Goal: Communication & Community: Answer question/provide support

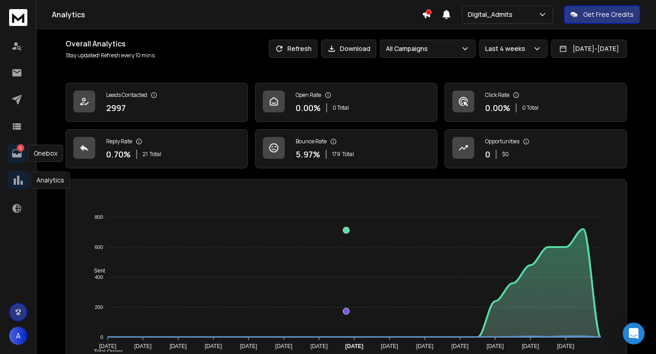
click at [8, 153] on link "5" at bounding box center [17, 153] width 18 height 18
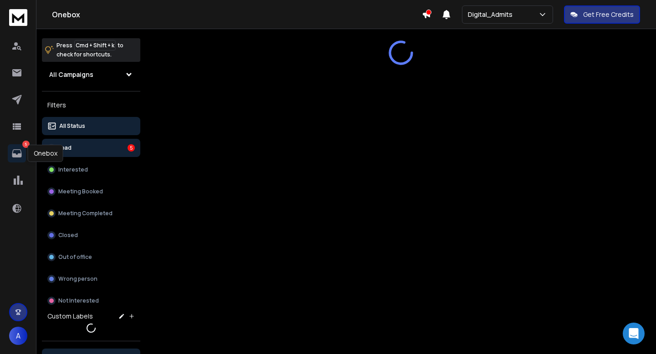
click at [82, 147] on button "Lead 5" at bounding box center [91, 148] width 98 height 18
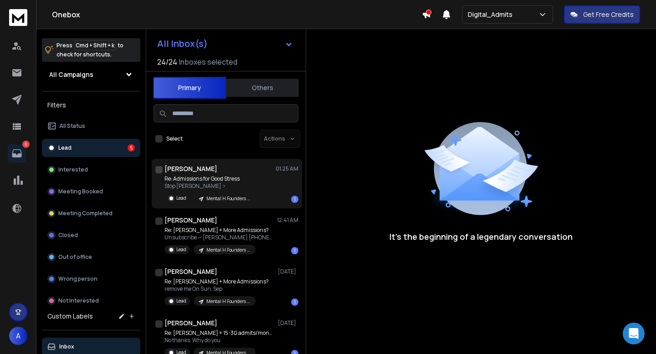
click at [234, 169] on div "Rwenshaun Miller 01:25 AM" at bounding box center [231, 168] width 134 height 9
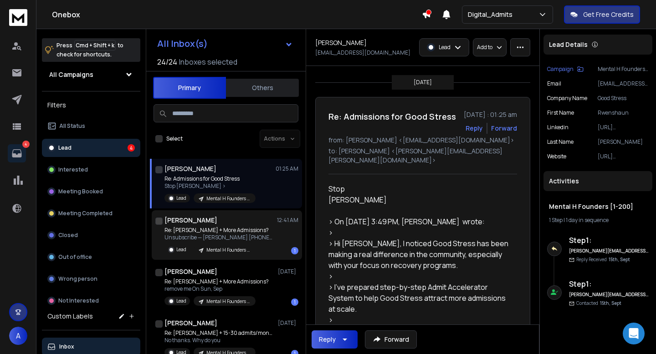
click at [251, 235] on p "Unsubscribe — [PERSON_NAME] [PHONE_NUMBER]" at bounding box center [218, 237] width 109 height 7
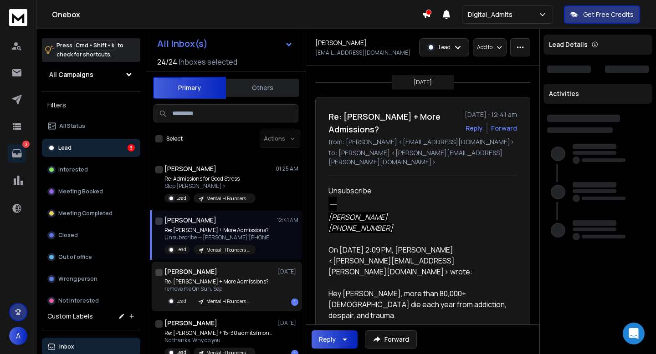
click at [246, 287] on p "remove me On Sun, Sep" at bounding box center [216, 289] width 104 height 7
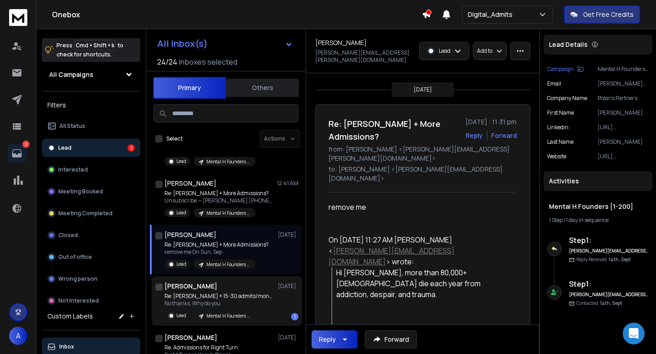
click at [241, 293] on p "Re: [PERSON_NAME] + 15-30 admits/month" at bounding box center [218, 296] width 109 height 7
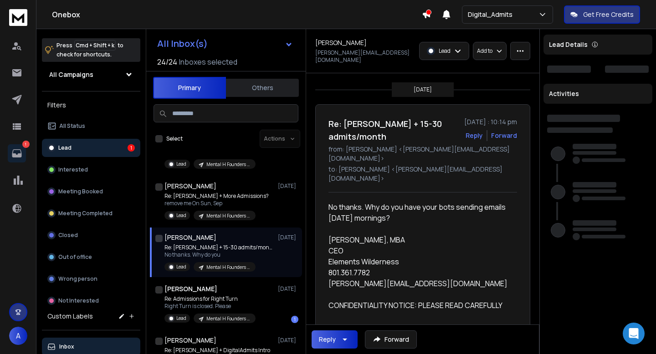
scroll to position [86, 0]
click at [241, 293] on div "Woody Giessmann 14 Sep Re: Admissions for Right Turn Right Turn is closed. Plea…" at bounding box center [231, 303] width 134 height 39
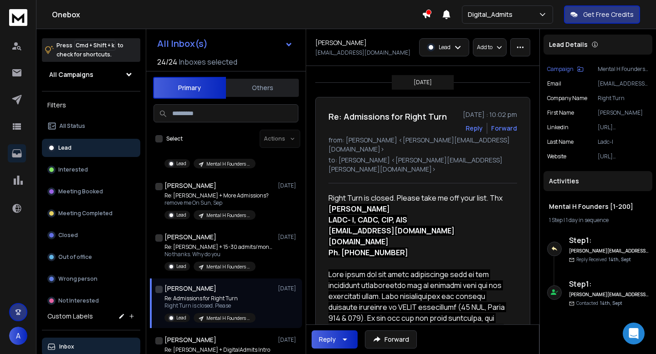
click at [431, 236] on div "Www.RecoverYour.Life" at bounding box center [418, 241] width 181 height 11
click at [516, 12] on p "Digital_Admits" at bounding box center [492, 14] width 48 height 9
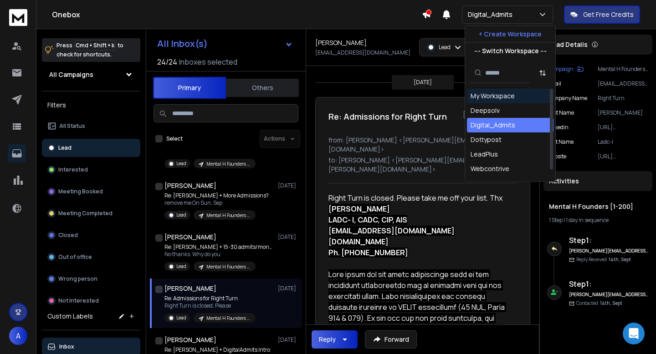
click at [479, 98] on div "My Workspace" at bounding box center [493, 96] width 44 height 9
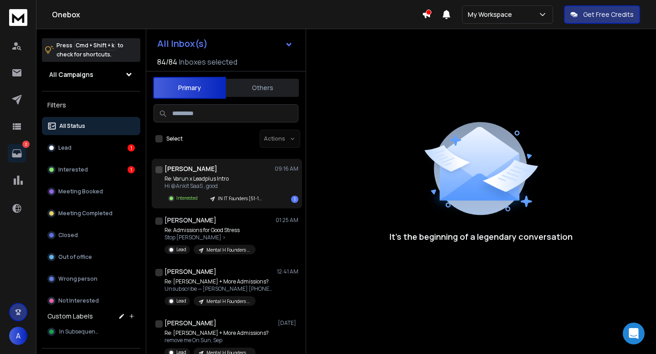
click at [234, 182] on p "Re: Varun x Leadplus Intro" at bounding box center [215, 178] width 102 height 7
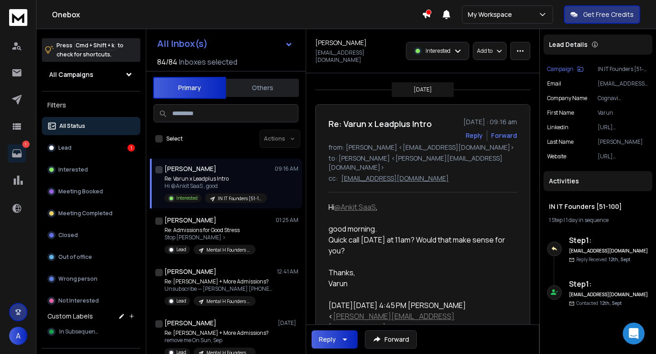
click at [319, 342] on div "Reply" at bounding box center [327, 339] width 17 height 9
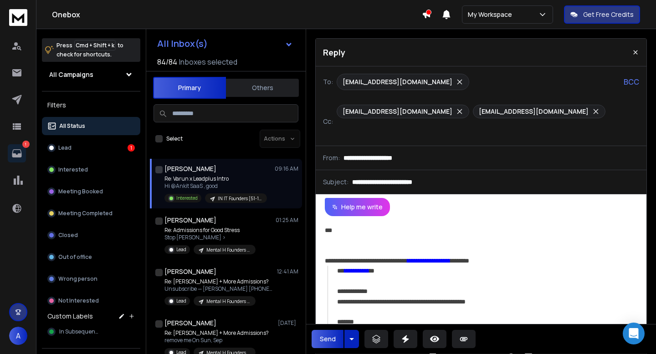
click at [327, 342] on button "Send" at bounding box center [328, 339] width 32 height 18
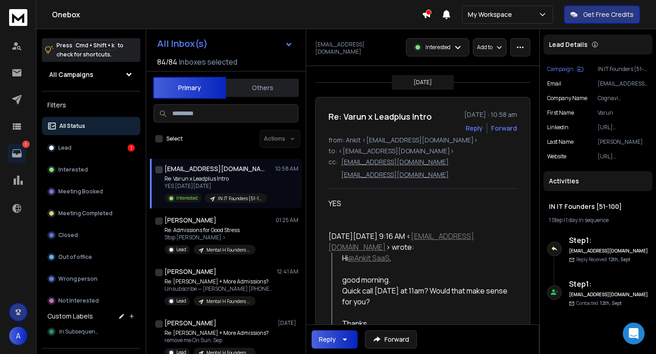
click at [325, 339] on div "Reply" at bounding box center [327, 339] width 17 height 9
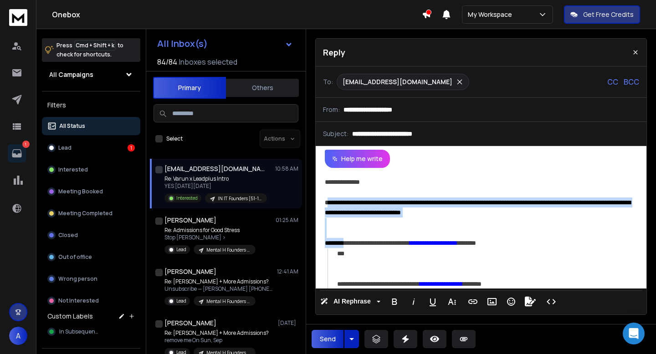
drag, startPoint x: 355, startPoint y: 244, endPoint x: 328, endPoint y: 207, distance: 46.0
click at [328, 206] on div "**********" at bounding box center [480, 197] width 310 height 41
click at [347, 208] on div "**********" at bounding box center [480, 197] width 310 height 41
drag, startPoint x: 357, startPoint y: 211, endPoint x: 323, endPoint y: 204, distance: 34.1
click at [323, 204] on div "**********" at bounding box center [481, 228] width 331 height 121
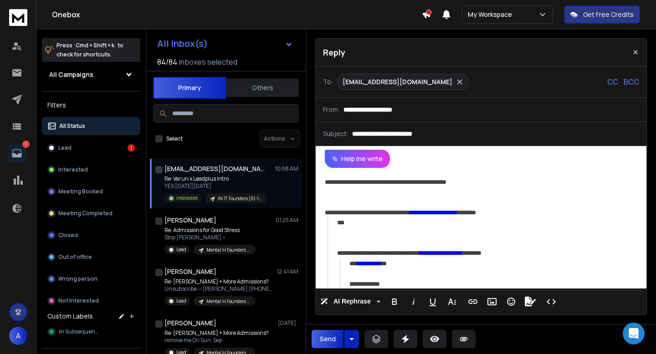
click at [322, 342] on button "Send" at bounding box center [328, 339] width 32 height 18
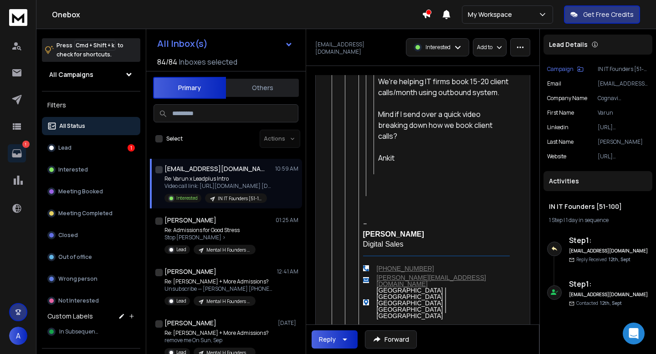
scroll to position [1059, 0]
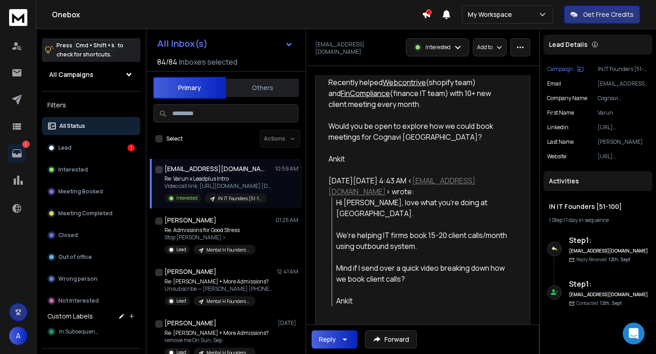
scroll to position [4869, 0]
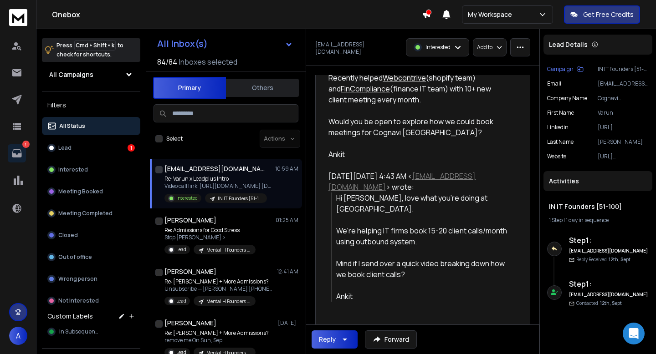
click at [238, 178] on p "Re: Varun x Leadplus Intro" at bounding box center [218, 178] width 109 height 7
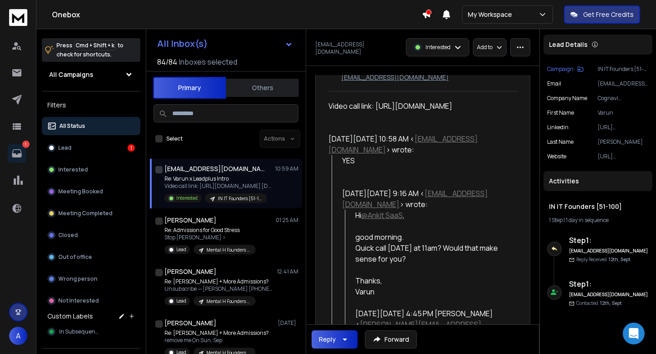
scroll to position [0, 0]
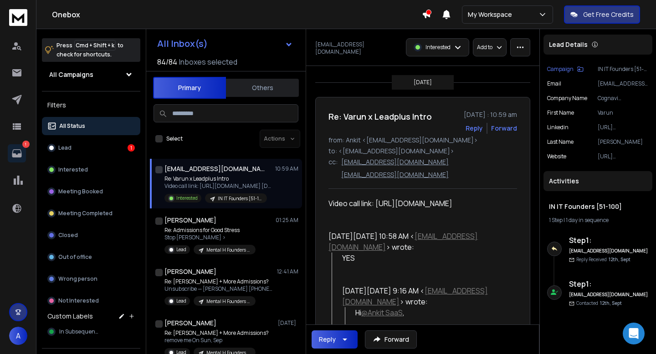
click at [328, 340] on div "Reply" at bounding box center [327, 339] width 17 height 9
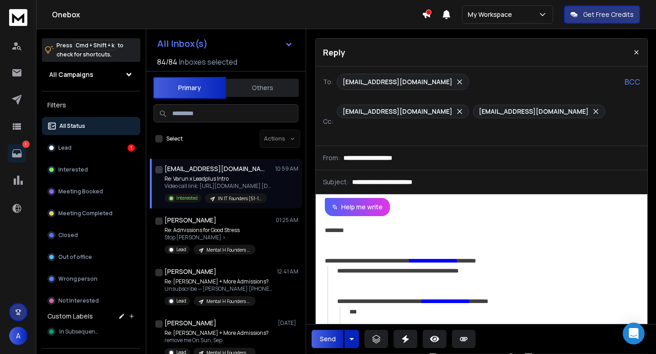
click at [332, 332] on button "Send" at bounding box center [328, 339] width 32 height 18
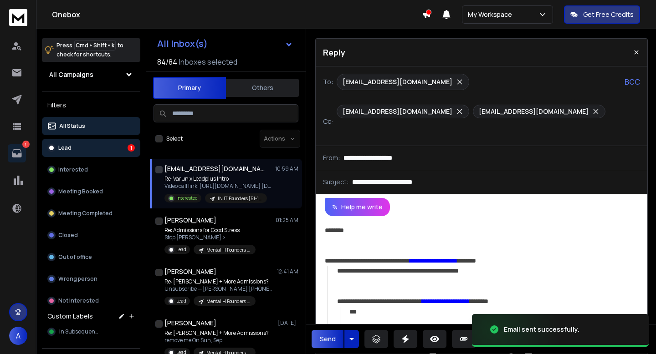
click at [87, 151] on button "Lead 1" at bounding box center [91, 148] width 98 height 18
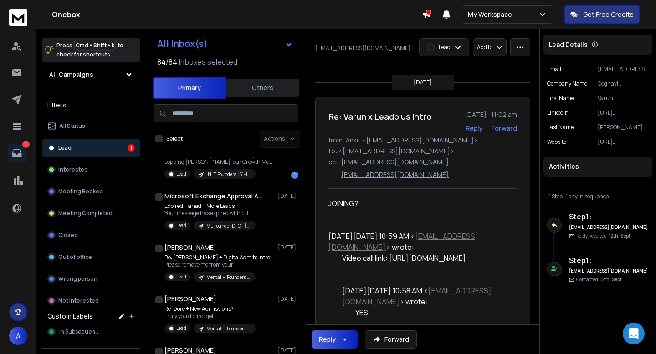
scroll to position [233, 0]
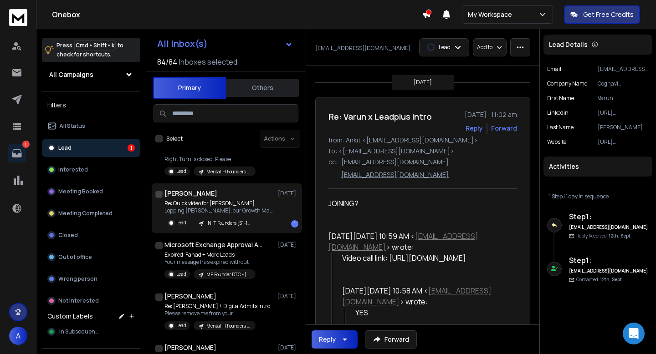
click at [249, 215] on div "Re: Quick video for [PERSON_NAME] [PERSON_NAME], our Growth Marketing Lead IN I…" at bounding box center [218, 214] width 109 height 28
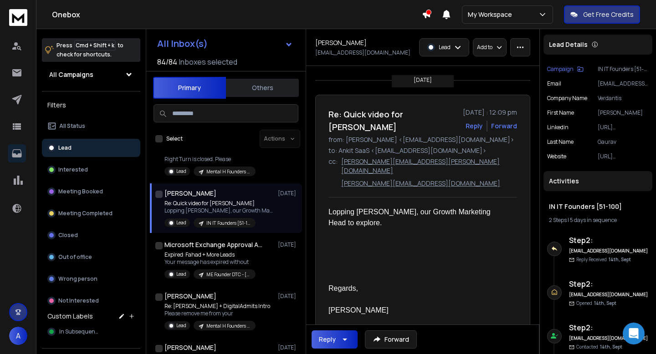
scroll to position [0, 0]
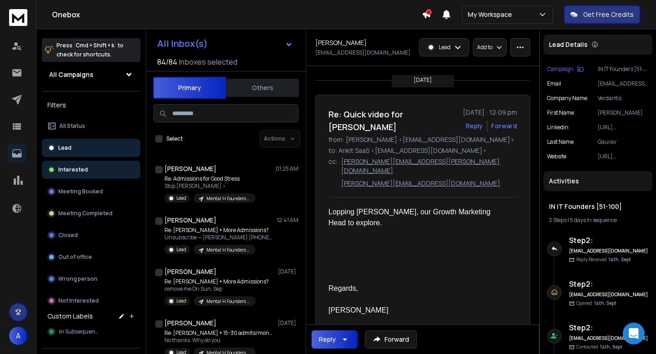
click at [97, 168] on button "Interested" at bounding box center [91, 170] width 98 height 18
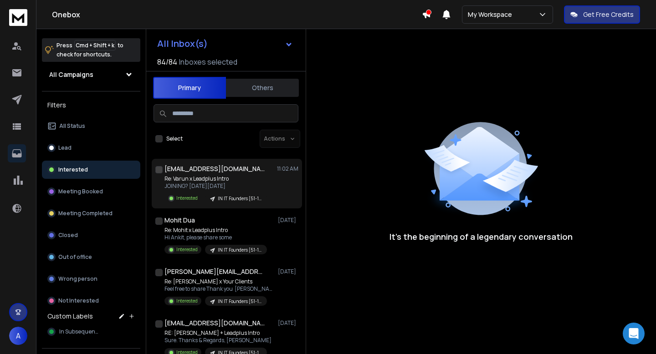
click at [247, 178] on p "Re: Varun x Leadplus Intro" at bounding box center [215, 178] width 102 height 7
